Goal: Task Accomplishment & Management: Manage account settings

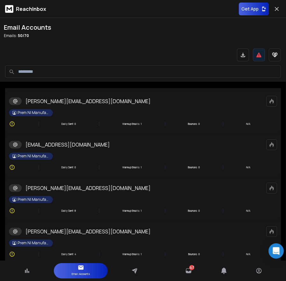
click at [262, 56] on icon "button" at bounding box center [259, 55] width 5 height 5
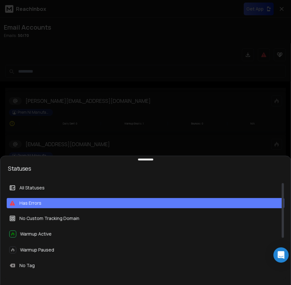
click at [37, 189] on div "All Statuses" at bounding box center [26, 188] width 35 height 6
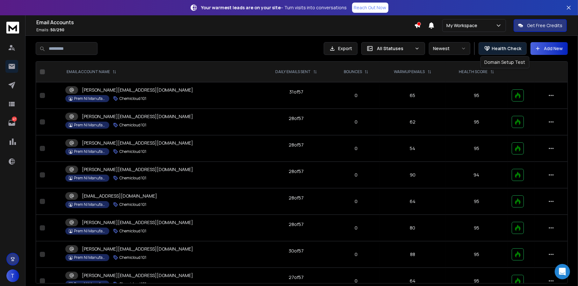
click at [286, 49] on p "Health Check" at bounding box center [507, 48] width 30 height 6
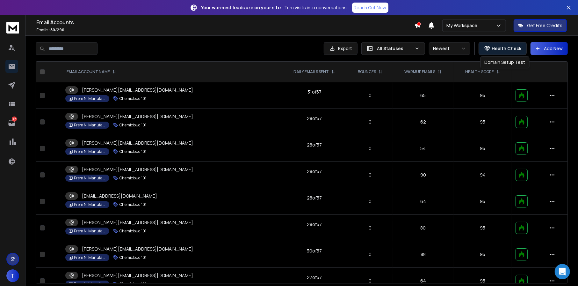
click at [286, 61] on div "Domain Setup Test" at bounding box center [505, 62] width 49 height 12
click at [266, 44] on div at bounding box center [178, 48] width 284 height 13
click at [286, 49] on p "All Statuses" at bounding box center [394, 48] width 35 height 6
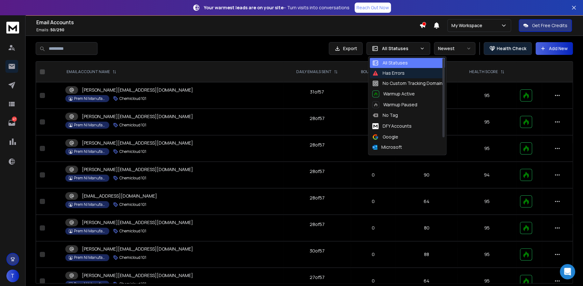
click at [286, 74] on div "Has Errors" at bounding box center [388, 73] width 32 height 6
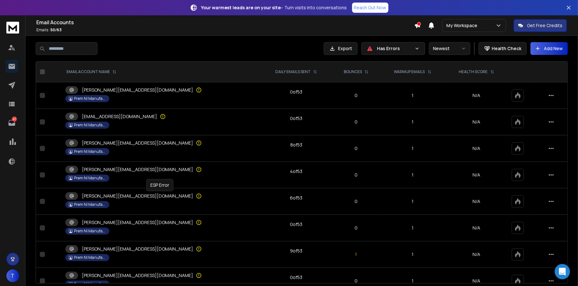
click at [196, 196] on icon at bounding box center [199, 196] width 6 height 6
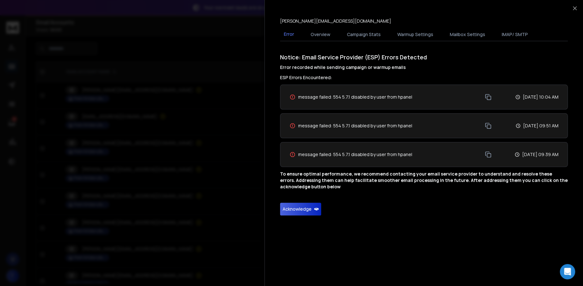
click at [286, 207] on button "Acknowledge" at bounding box center [300, 208] width 41 height 13
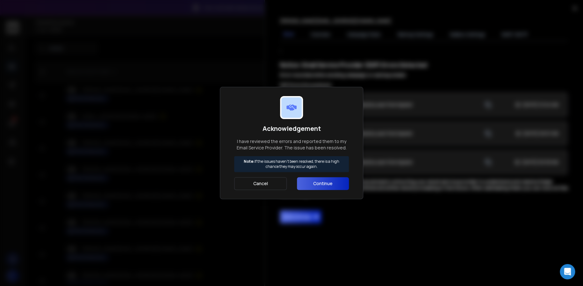
click at [286, 183] on button "Continue" at bounding box center [323, 183] width 52 height 13
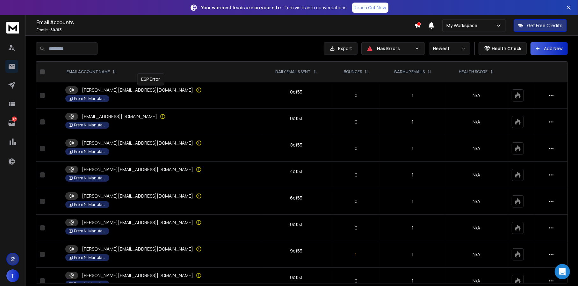
click at [196, 87] on icon at bounding box center [199, 90] width 6 height 6
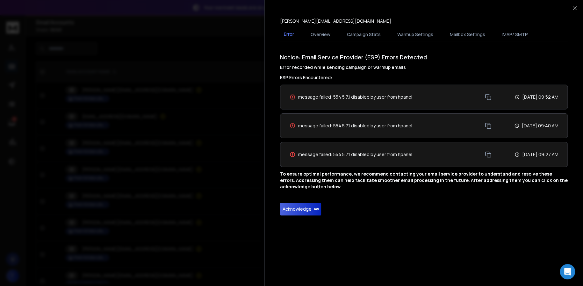
click at [286, 206] on button "Acknowledge" at bounding box center [300, 208] width 41 height 13
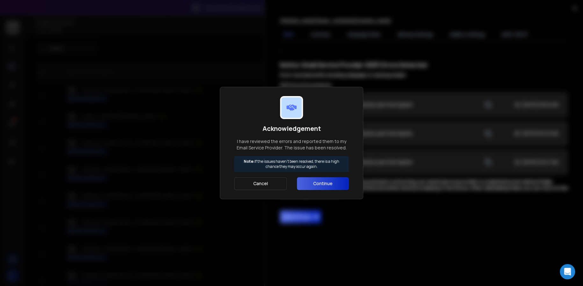
click at [286, 185] on button "Continue" at bounding box center [323, 183] width 52 height 13
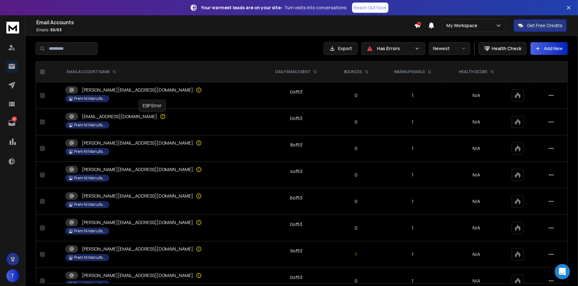
click at [160, 114] on icon at bounding box center [163, 116] width 6 height 6
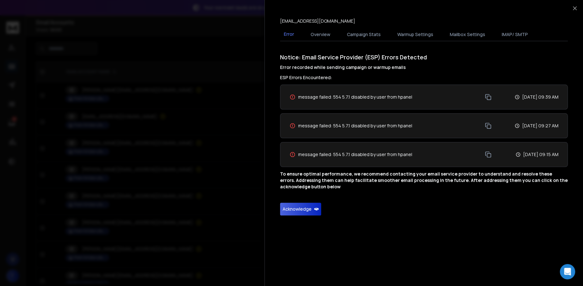
click at [286, 208] on button "Acknowledge" at bounding box center [300, 208] width 41 height 13
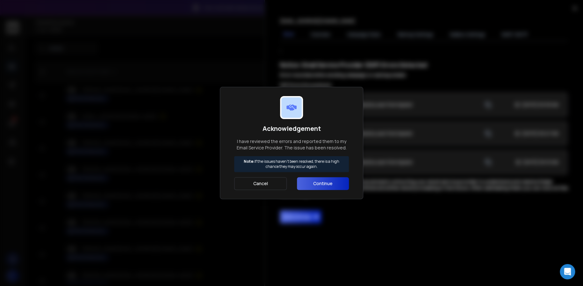
click at [286, 184] on button "Continue" at bounding box center [323, 183] width 52 height 13
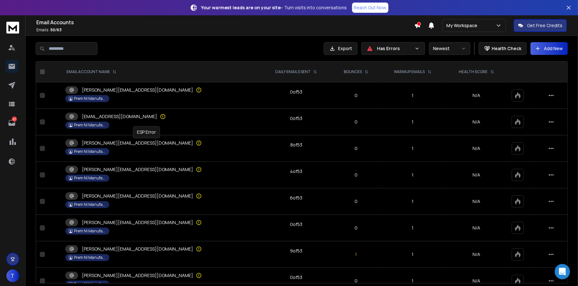
click at [196, 144] on icon at bounding box center [199, 143] width 6 height 6
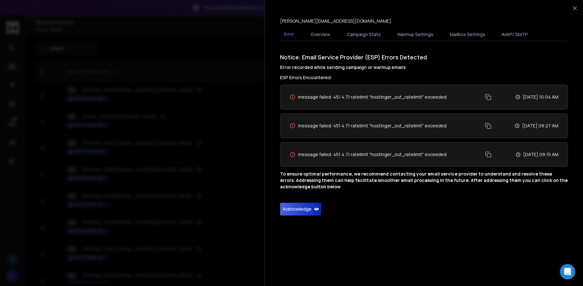
click at [286, 208] on button "Acknowledge" at bounding box center [300, 208] width 41 height 13
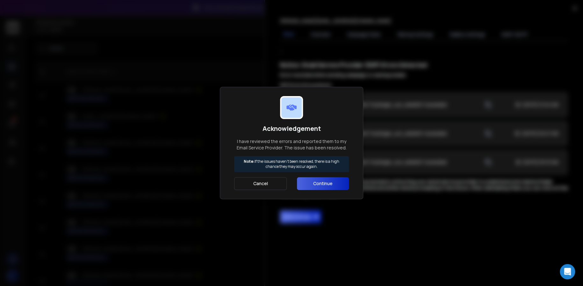
click at [286, 182] on button "Continue" at bounding box center [323, 183] width 52 height 13
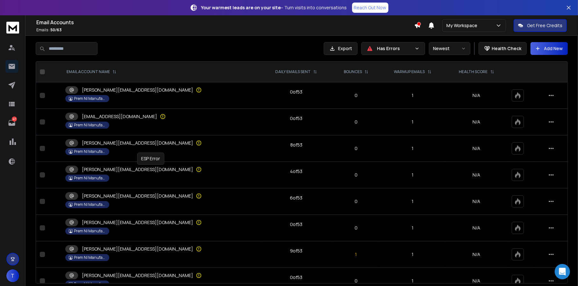
click at [197, 167] on icon at bounding box center [199, 169] width 5 height 5
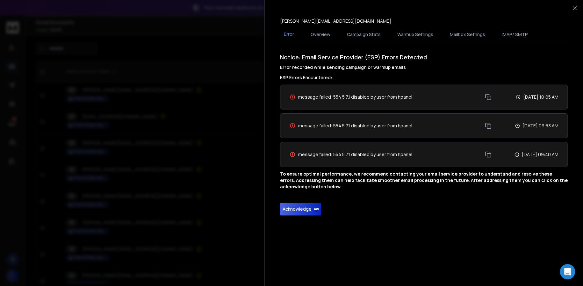
click at [286, 206] on button "Acknowledge" at bounding box center [300, 208] width 41 height 13
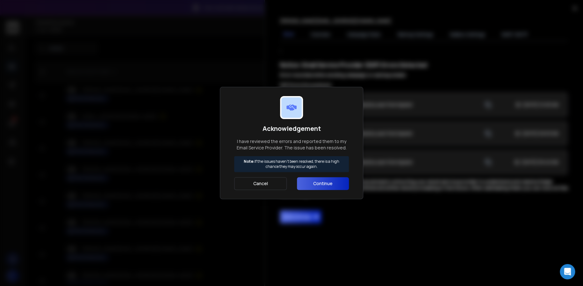
click at [286, 183] on button "Continue" at bounding box center [323, 183] width 52 height 13
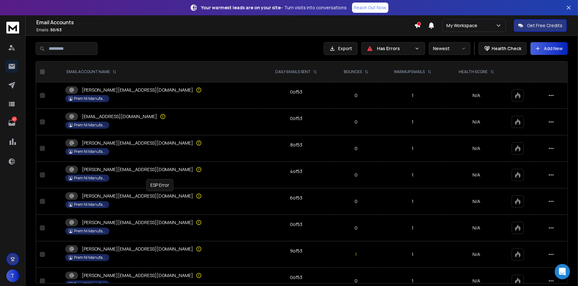
click at [196, 195] on icon at bounding box center [199, 196] width 6 height 6
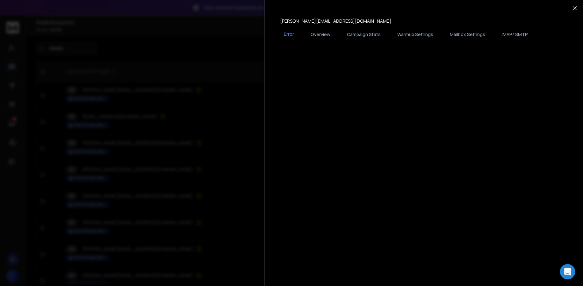
click at [286, 8] on icon "button" at bounding box center [575, 8] width 6 height 6
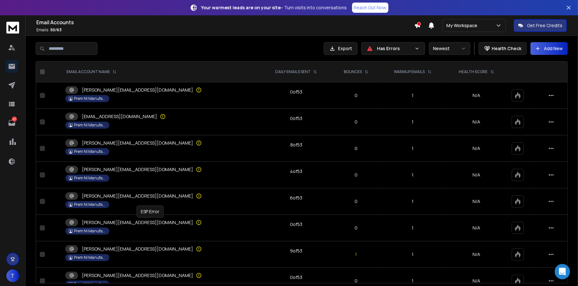
click at [196, 221] on icon at bounding box center [199, 222] width 6 height 6
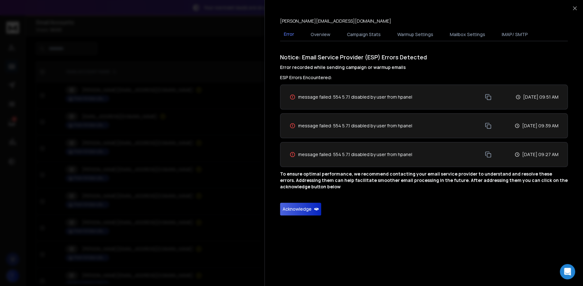
click at [286, 211] on button "Acknowledge" at bounding box center [300, 208] width 41 height 13
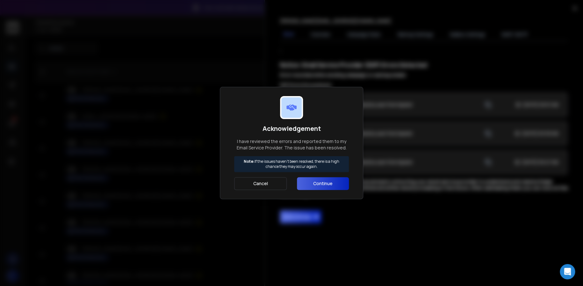
click at [286, 181] on button "Continue" at bounding box center [323, 183] width 52 height 13
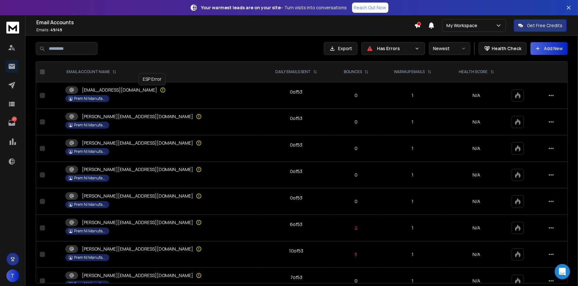
click at [160, 90] on icon at bounding box center [163, 90] width 6 height 6
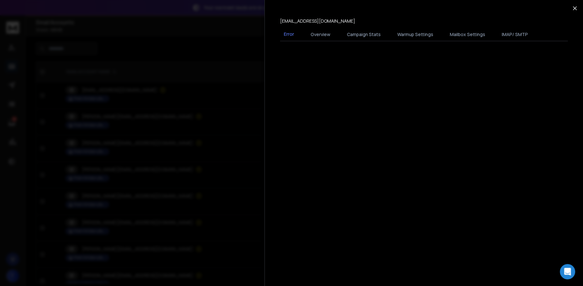
click at [286, 7] on icon "button" at bounding box center [575, 8] width 3 height 3
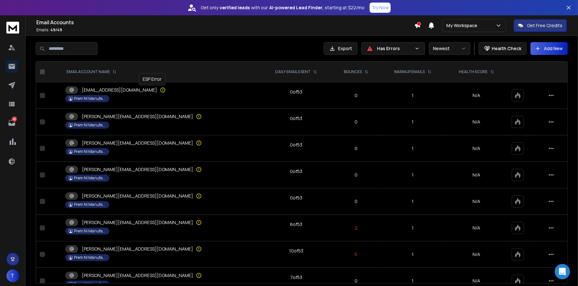
click at [160, 90] on icon at bounding box center [163, 90] width 6 height 6
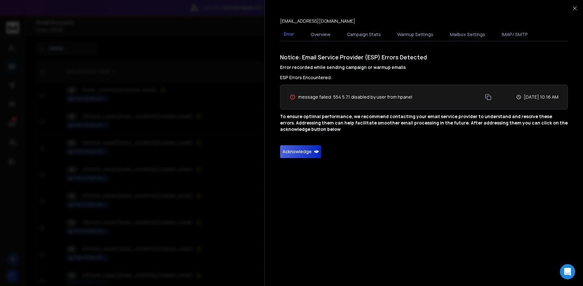
click at [289, 149] on button "Acknowledge" at bounding box center [300, 151] width 41 height 13
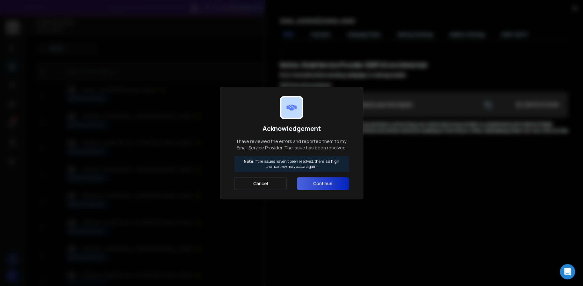
click at [323, 180] on button "Continue" at bounding box center [323, 183] width 52 height 13
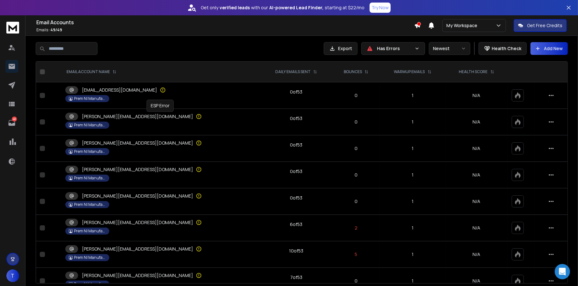
click at [196, 117] on icon at bounding box center [199, 116] width 6 height 6
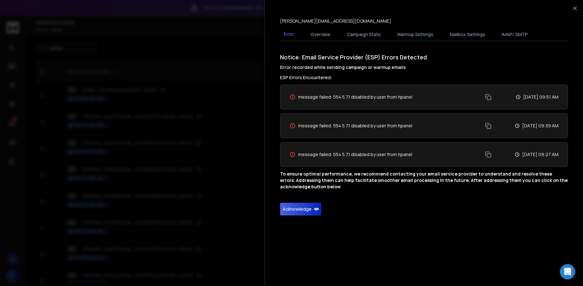
click at [303, 204] on button "Acknowledge" at bounding box center [300, 208] width 41 height 13
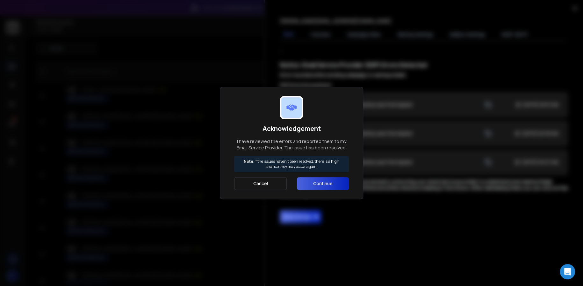
click at [332, 181] on button "Continue" at bounding box center [323, 183] width 52 height 13
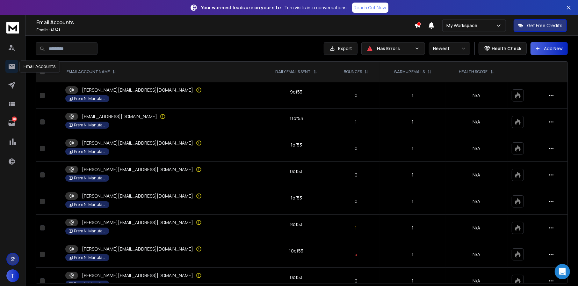
click at [13, 68] on icon at bounding box center [12, 66] width 6 height 5
click at [392, 49] on p "Has Errors" at bounding box center [394, 48] width 35 height 6
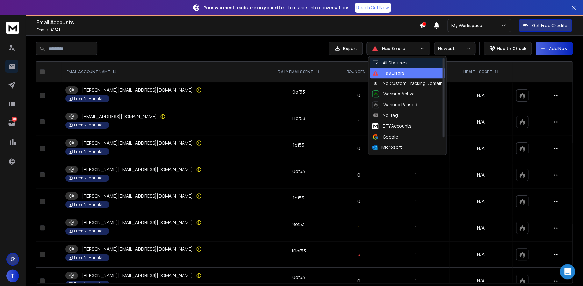
click at [389, 65] on div "All Statuses" at bounding box center [389, 63] width 35 height 6
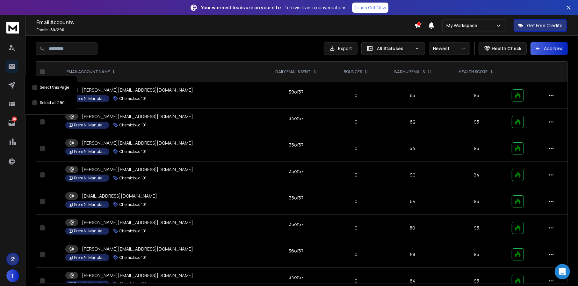
click at [36, 102] on button "Select this Page" at bounding box center [34, 102] width 5 height 5
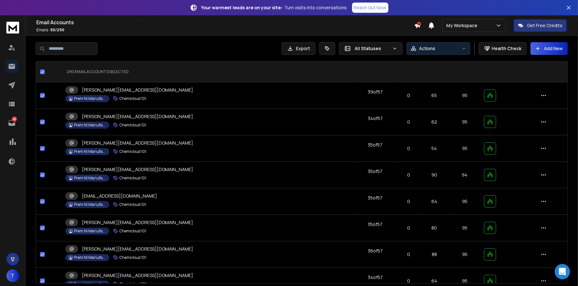
click at [446, 51] on div "Actions" at bounding box center [435, 48] width 48 height 6
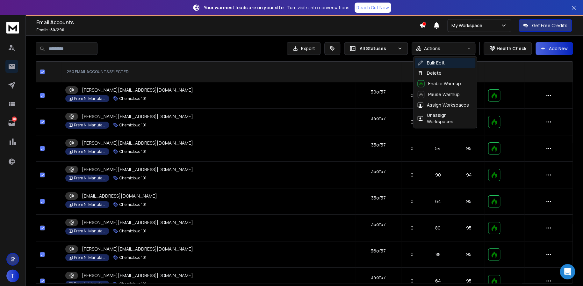
click at [440, 65] on div "Bulk Edit" at bounding box center [431, 63] width 27 height 6
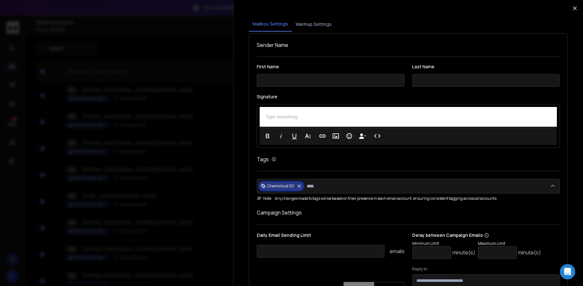
click at [574, 8] on icon "button" at bounding box center [575, 8] width 6 height 6
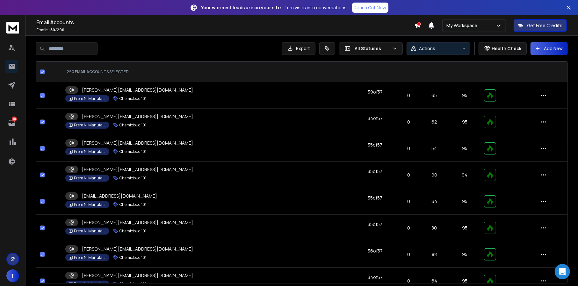
click at [436, 51] on p "Actions" at bounding box center [427, 48] width 16 height 6
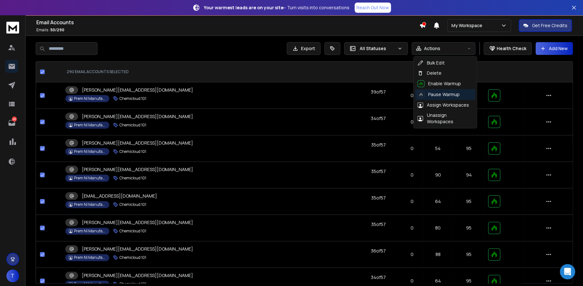
click at [433, 90] on div "Pause Warmup" at bounding box center [445, 94] width 61 height 11
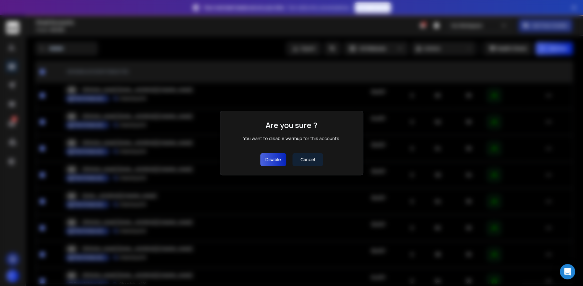
click at [273, 157] on button "Disable" at bounding box center [273, 159] width 26 height 13
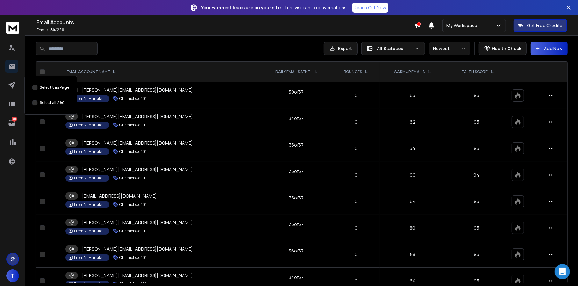
click at [36, 103] on button "Select this Page" at bounding box center [34, 102] width 5 height 5
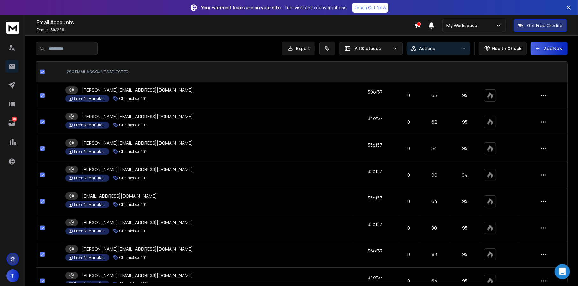
click at [438, 48] on div "Actions" at bounding box center [435, 48] width 48 height 6
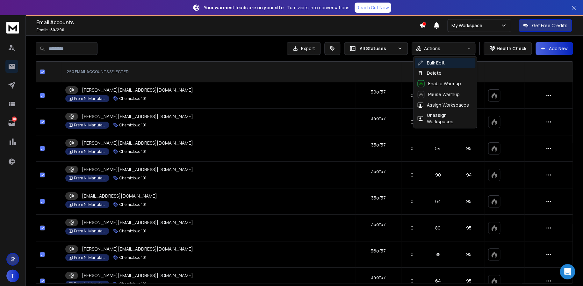
click at [441, 63] on div "Bulk Edit" at bounding box center [431, 63] width 27 height 6
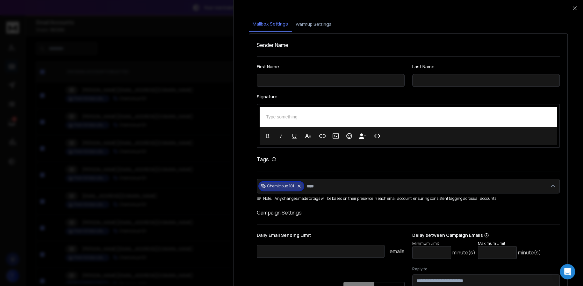
scroll to position [32, 0]
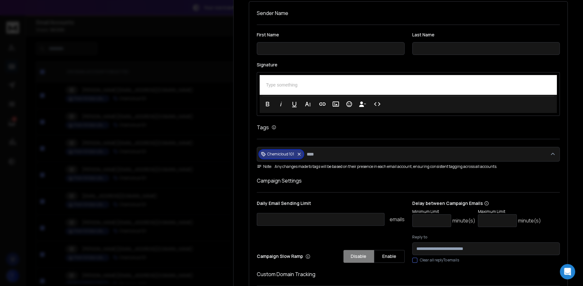
click at [306, 221] on input "number" at bounding box center [321, 219] width 128 height 13
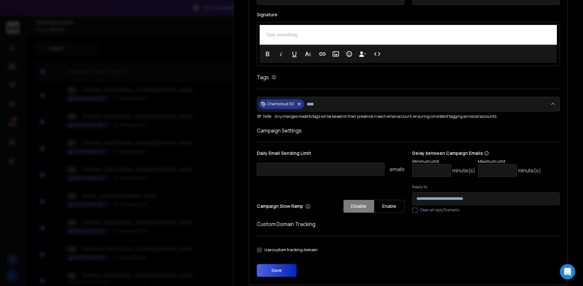
scroll to position [98, 0]
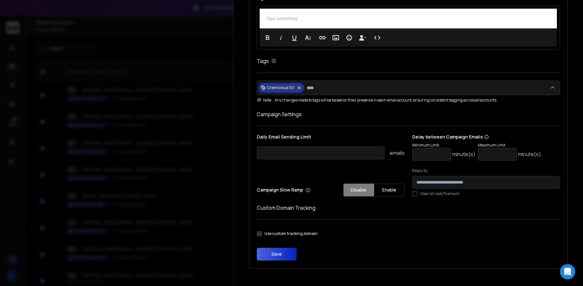
type input "**"
click at [269, 253] on button "Save" at bounding box center [277, 253] width 40 height 13
